Goal: Task Accomplishment & Management: Use online tool/utility

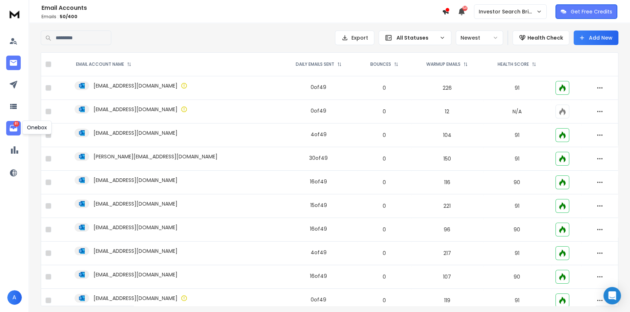
click at [11, 125] on icon at bounding box center [13, 128] width 9 height 9
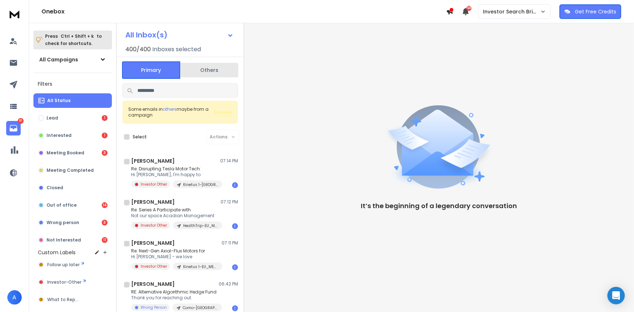
click at [208, 71] on button "Others" at bounding box center [209, 70] width 58 height 16
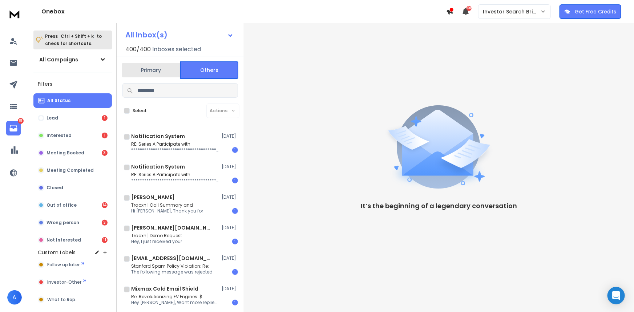
scroll to position [462, 0]
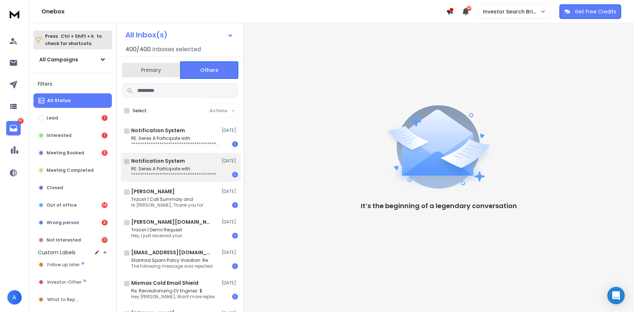
click at [208, 157] on div "Notification System [DATE]" at bounding box center [184, 160] width 107 height 7
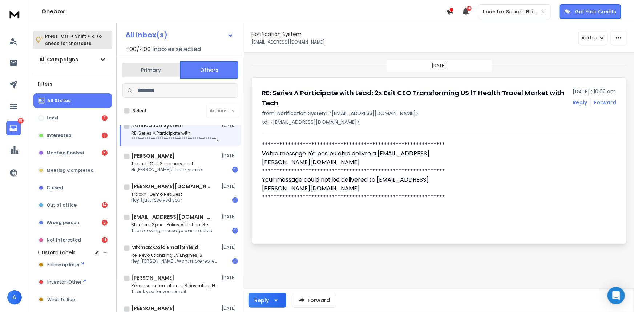
scroll to position [496, 0]
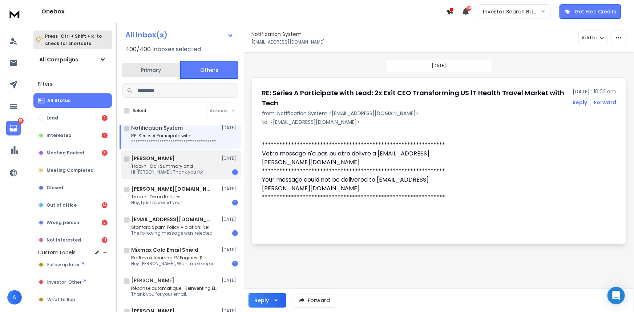
click at [181, 169] on p "Tracxn | Call Summary and" at bounding box center [167, 167] width 72 height 6
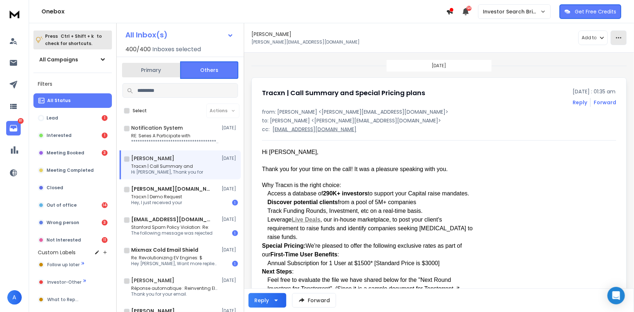
click at [621, 40] on icon "button" at bounding box center [619, 38] width 7 height 7
click at [619, 34] on button "button" at bounding box center [619, 38] width 16 height 15
click at [601, 91] on div "Attach Lead" at bounding box center [594, 88] width 40 height 7
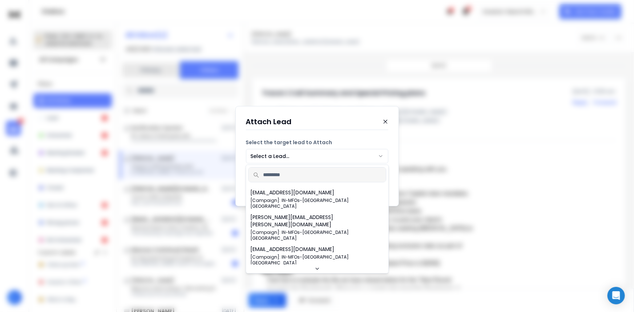
click at [278, 153] on button "Select a Lead..." at bounding box center [317, 156] width 143 height 15
click at [273, 174] on input at bounding box center [317, 175] width 137 height 15
type input "*****"
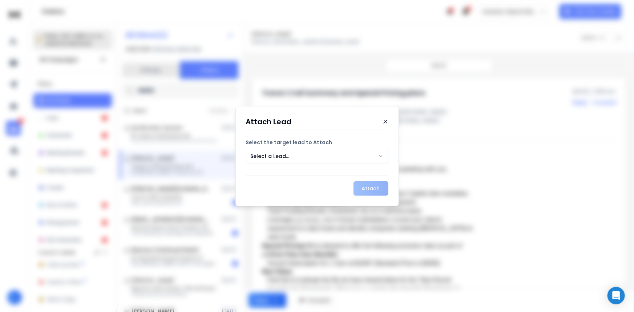
click at [387, 120] on icon at bounding box center [386, 122] width 6 height 6
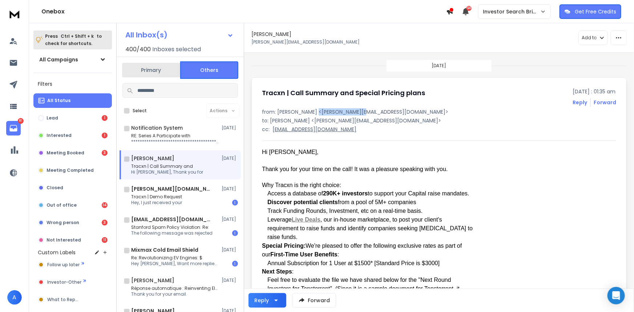
drag, startPoint x: 314, startPoint y: 113, endPoint x: 361, endPoint y: 113, distance: 46.9
click at [361, 113] on p "from: [PERSON_NAME] <[PERSON_NAME][EMAIL_ADDRESS][DOMAIN_NAME]>" at bounding box center [439, 111] width 354 height 7
drag, startPoint x: 382, startPoint y: 114, endPoint x: 350, endPoint y: 115, distance: 32.0
click at [350, 115] on p "from: [PERSON_NAME] <[PERSON_NAME][EMAIL_ADDRESS][DOMAIN_NAME]>" at bounding box center [439, 111] width 354 height 7
copy p "@[DOMAIN_NAME]"
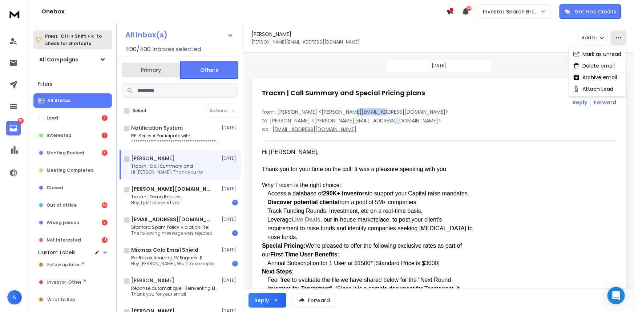
click at [620, 37] on icon "button" at bounding box center [619, 38] width 7 height 7
click at [592, 86] on div "Attach Lead" at bounding box center [594, 88] width 40 height 7
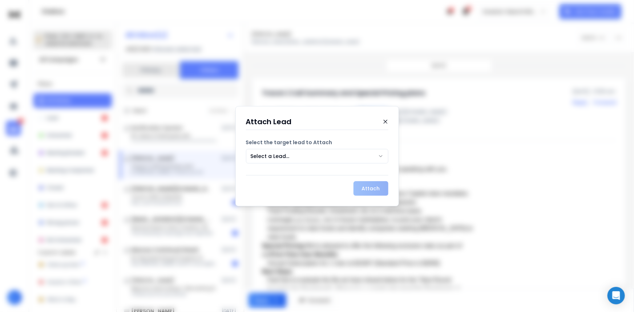
click at [266, 156] on button "Select a Lead..." at bounding box center [317, 156] width 143 height 15
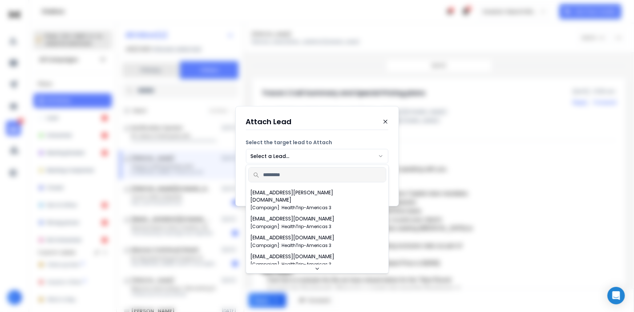
click at [269, 176] on input at bounding box center [317, 175] width 137 height 15
paste input "**********"
type input "**********"
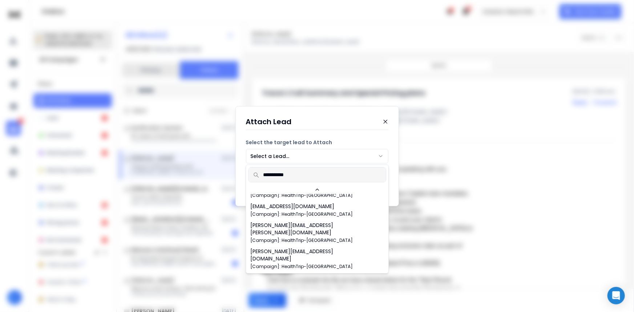
scroll to position [1832, 0]
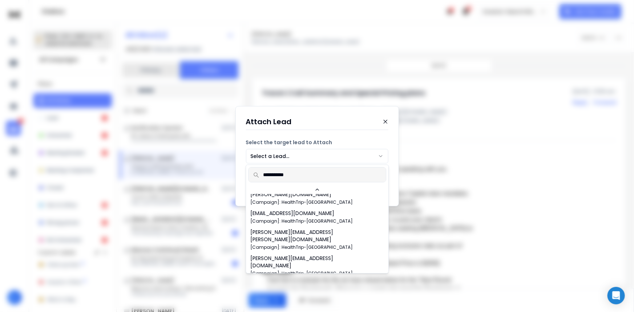
click at [384, 120] on icon at bounding box center [386, 122] width 6 height 6
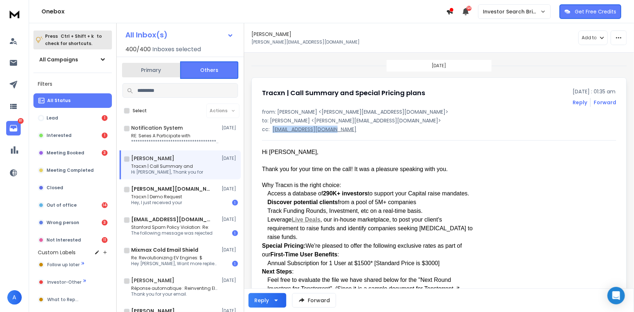
drag, startPoint x: 346, startPoint y: 129, endPoint x: 270, endPoint y: 131, distance: 76.4
click at [270, 131] on div "cc: [EMAIL_ADDRESS][DOMAIN_NAME]" at bounding box center [439, 129] width 354 height 7
copy div "[EMAIL_ADDRESS][DOMAIN_NAME]"
click at [622, 40] on icon "button" at bounding box center [619, 38] width 7 height 7
click at [599, 89] on div "Attach Lead" at bounding box center [594, 88] width 40 height 7
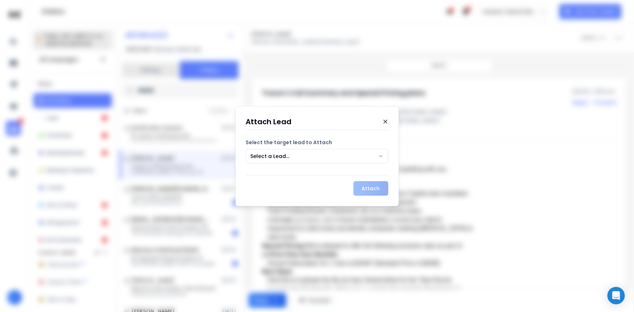
click at [273, 157] on button "Select a Lead..." at bounding box center [317, 156] width 143 height 15
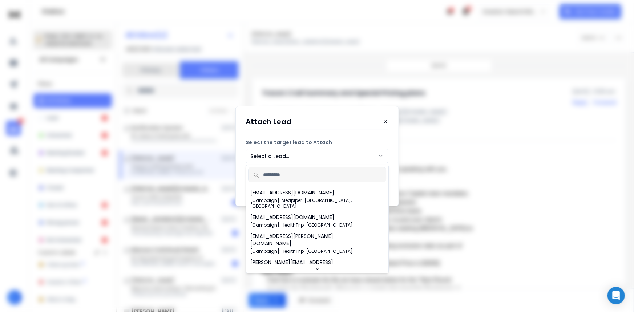
click at [282, 177] on input at bounding box center [317, 175] width 137 height 15
paste input "**********"
type input "**********"
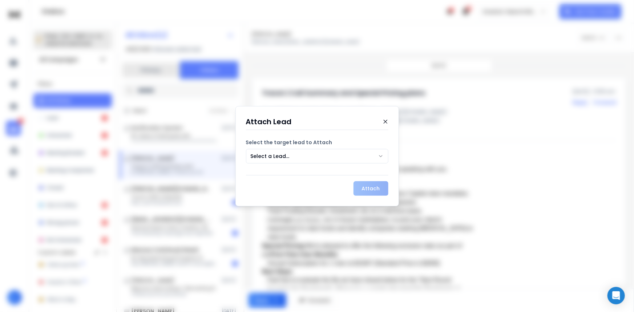
click at [386, 120] on icon at bounding box center [386, 122] width 6 height 6
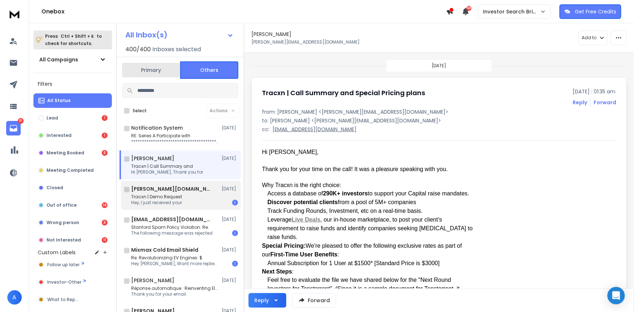
click at [208, 203] on div "Tracxn | Demo Request Hey, I just received your 1" at bounding box center [184, 200] width 107 height 12
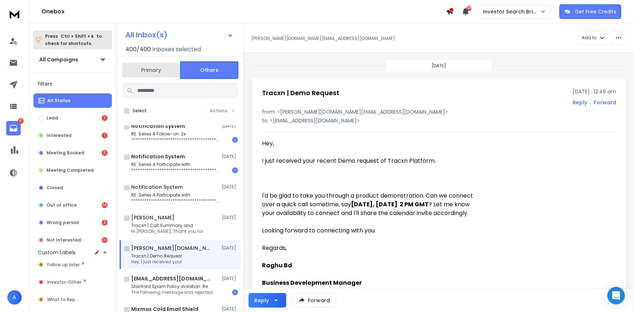
scroll to position [429, 0]
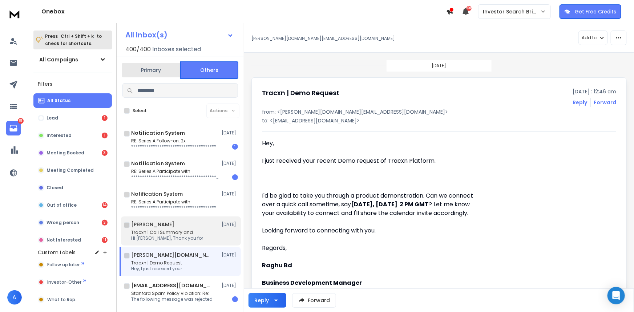
click at [197, 228] on div "[PERSON_NAME] [DATE] Tracxn | Call Summary and Hi [PERSON_NAME], Thank you for" at bounding box center [184, 231] width 107 height 20
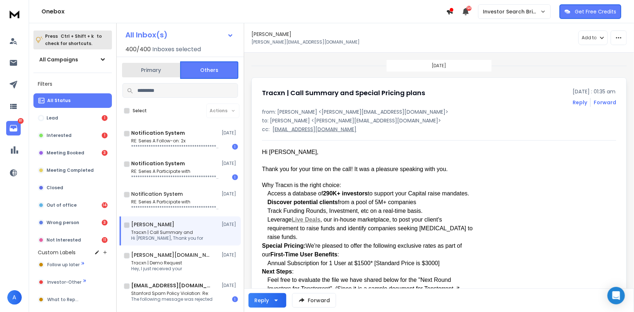
click at [196, 230] on div "Tracxn | Call Summary and Hi [PERSON_NAME], Thank you for" at bounding box center [184, 236] width 107 height 12
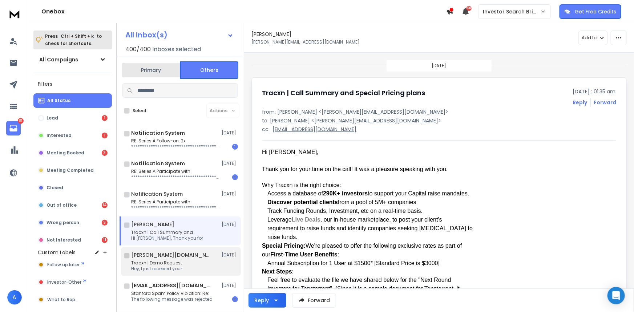
click at [177, 254] on h1 "[PERSON_NAME][DOMAIN_NAME][EMAIL_ADDRESS][DOMAIN_NAME]" at bounding box center [171, 255] width 80 height 7
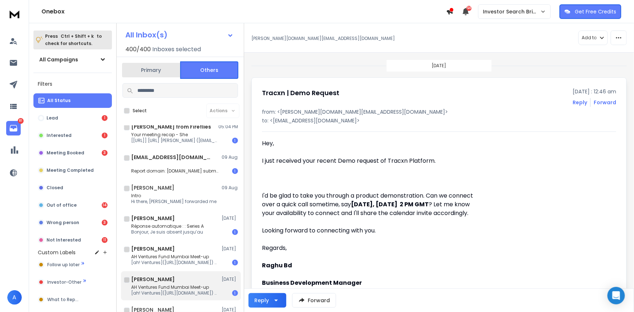
scroll to position [0, 0]
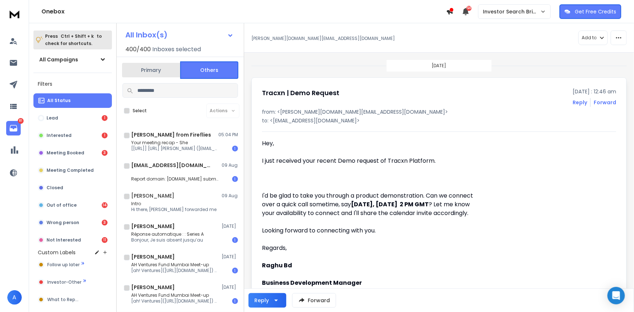
click at [442, 31] on div "Add to" at bounding box center [535, 38] width 186 height 15
click at [615, 45] on button "button" at bounding box center [619, 38] width 16 height 15
click at [607, 90] on div "Attach Lead" at bounding box center [594, 88] width 40 height 7
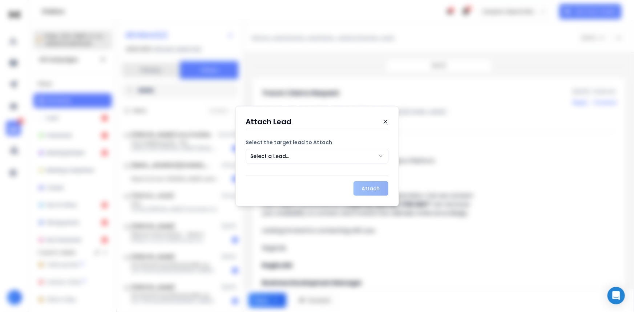
click at [385, 124] on icon at bounding box center [386, 122] width 6 height 6
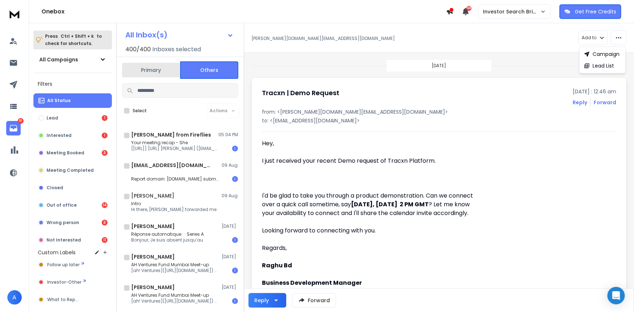
click at [605, 37] on icon at bounding box center [602, 37] width 5 height 5
click at [592, 56] on div "Campaign" at bounding box center [603, 54] width 36 height 7
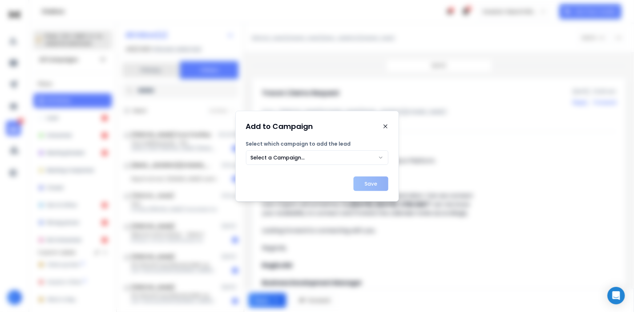
click at [323, 155] on button "Select a Campaign..." at bounding box center [317, 158] width 143 height 15
click at [387, 125] on icon at bounding box center [386, 127] width 6 height 6
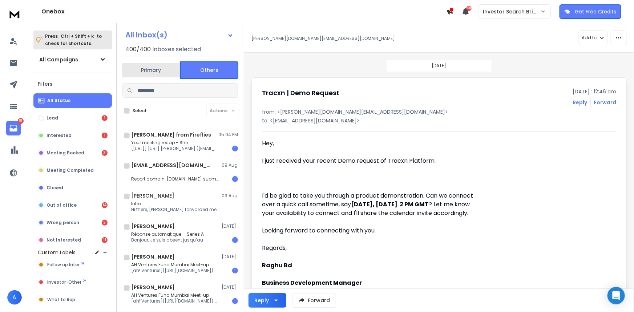
click at [597, 36] on div "Add to" at bounding box center [593, 38] width 29 height 14
click at [536, 48] on div "[PERSON_NAME][DOMAIN_NAME][EMAIL_ADDRESS][DOMAIN_NAME] Add to" at bounding box center [439, 37] width 390 height 29
